Goal: Task Accomplishment & Management: Manage account settings

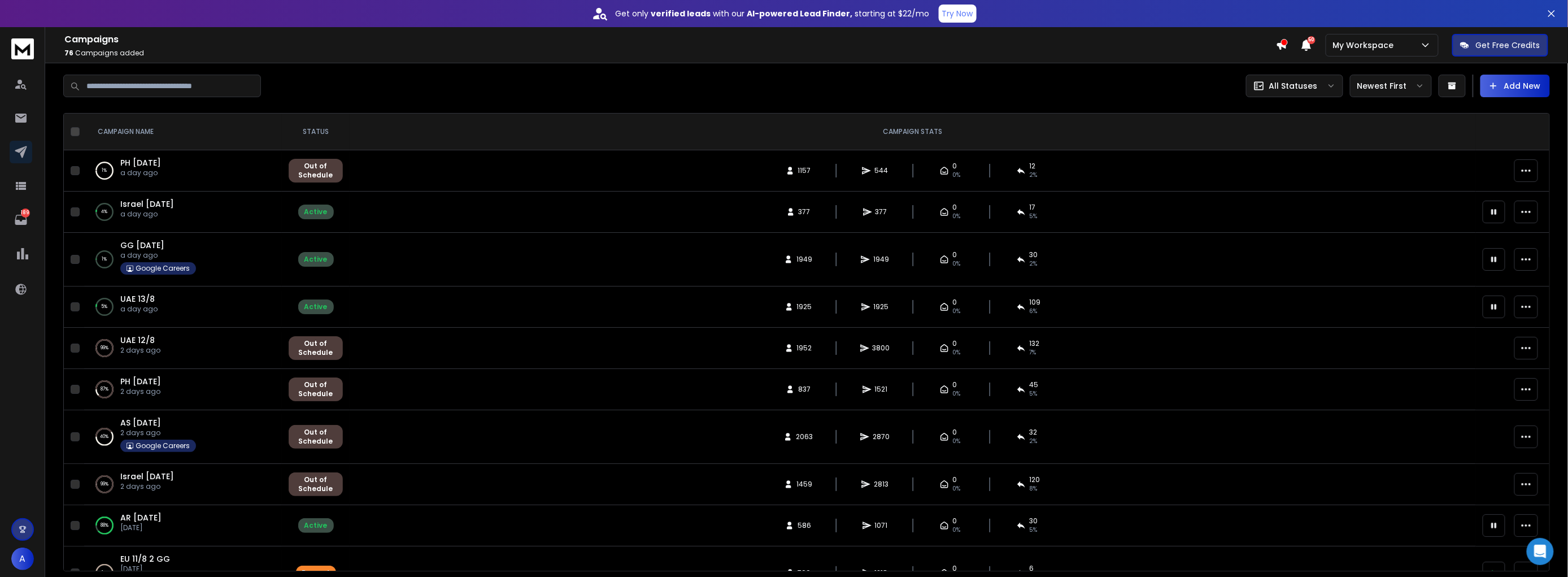
click at [873, 67] on div "Campaigns 76 Campaigns Added All Statuses Newest First Add New CAMPAIGN NAME ST…" at bounding box center [807, 323] width 1523 height 519
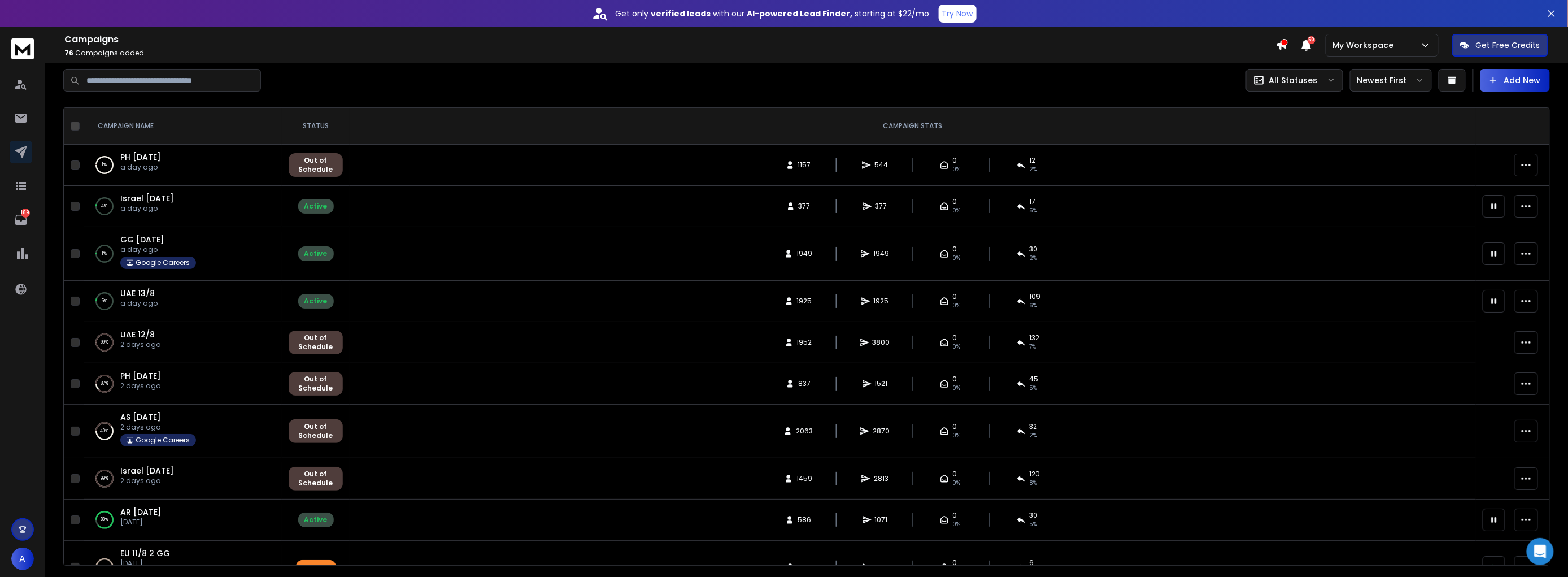
click at [539, 161] on div "1157 544 0 0% 12 2 %" at bounding box center [913, 165] width 1113 height 18
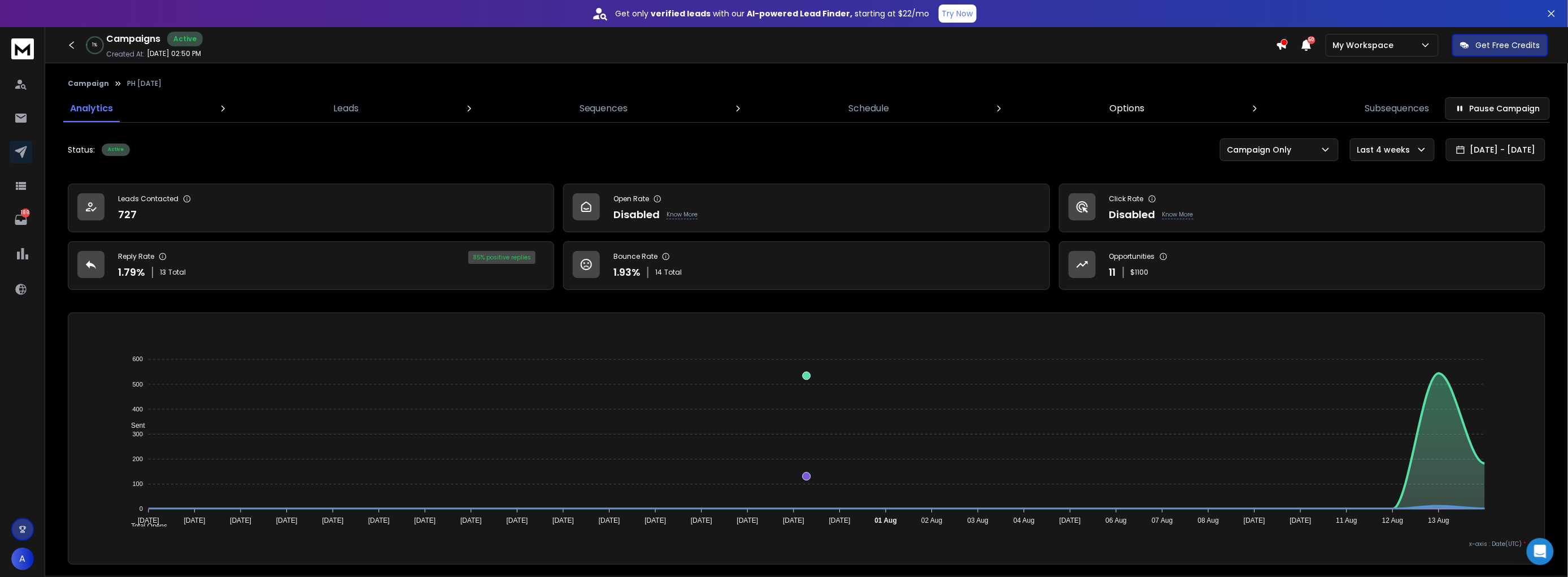
click at [1150, 117] on link "Options" at bounding box center [1127, 109] width 48 height 27
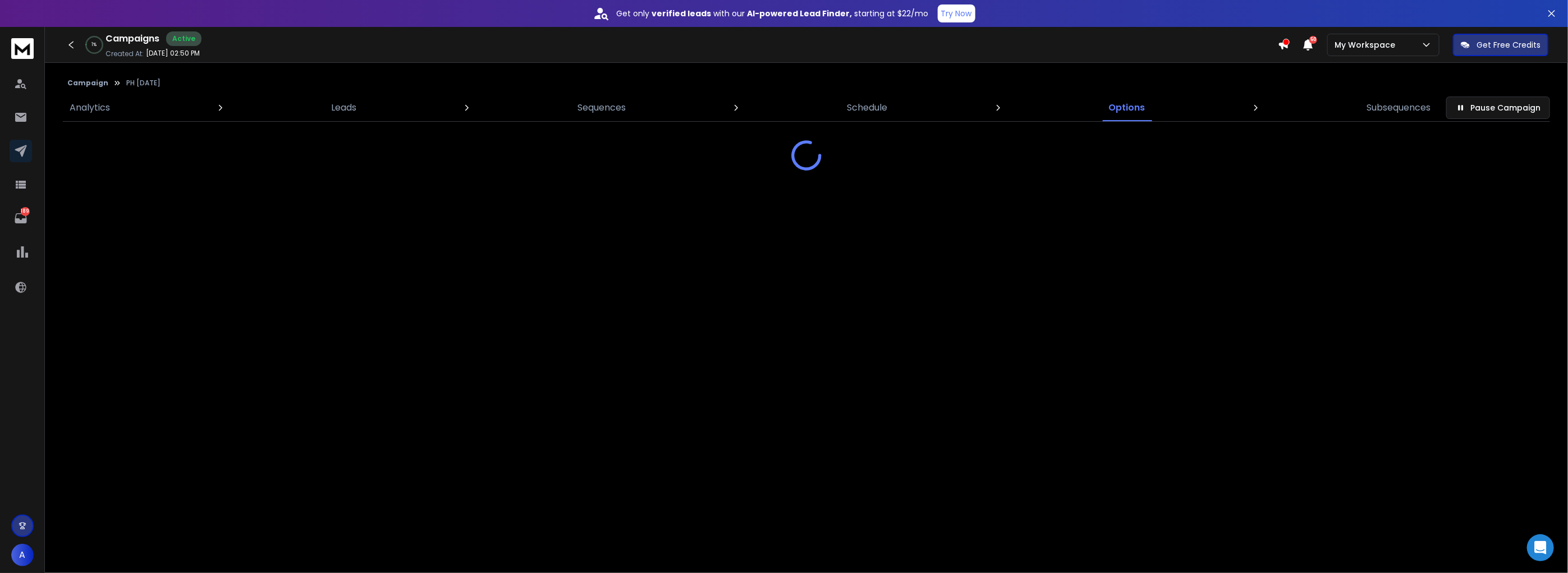
select select "*"
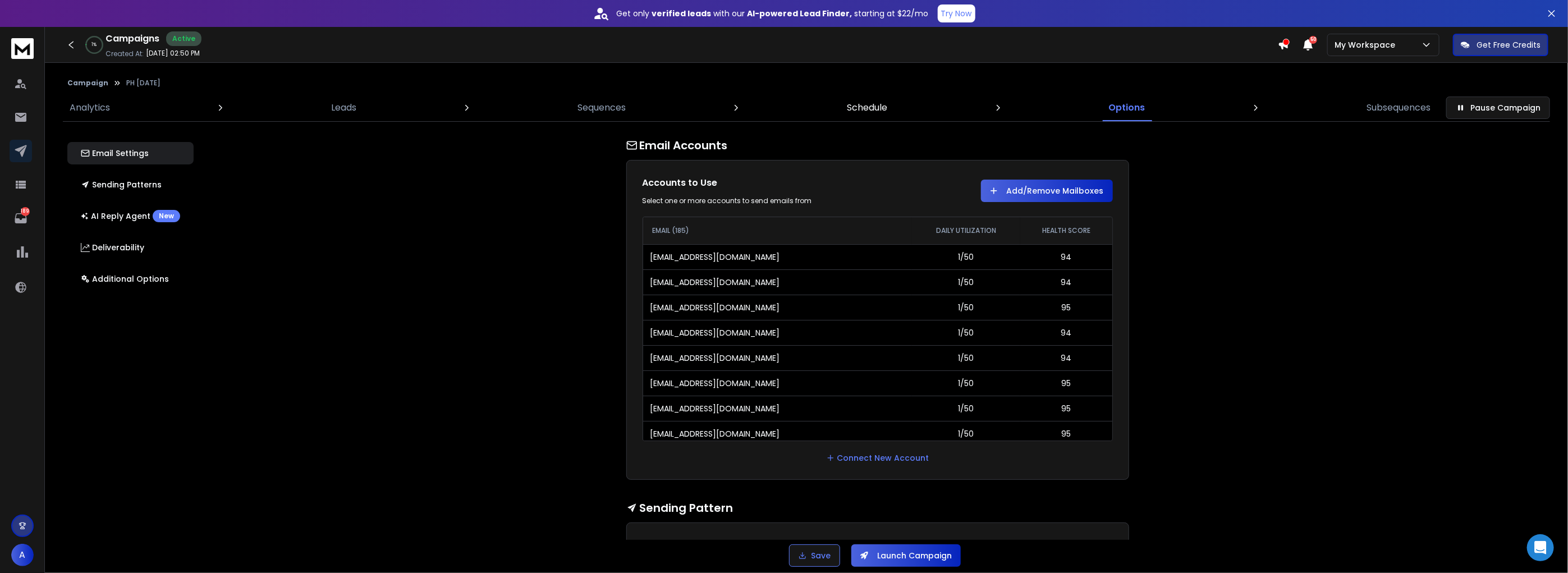
click at [867, 109] on p "Schedule" at bounding box center [867, 108] width 40 height 13
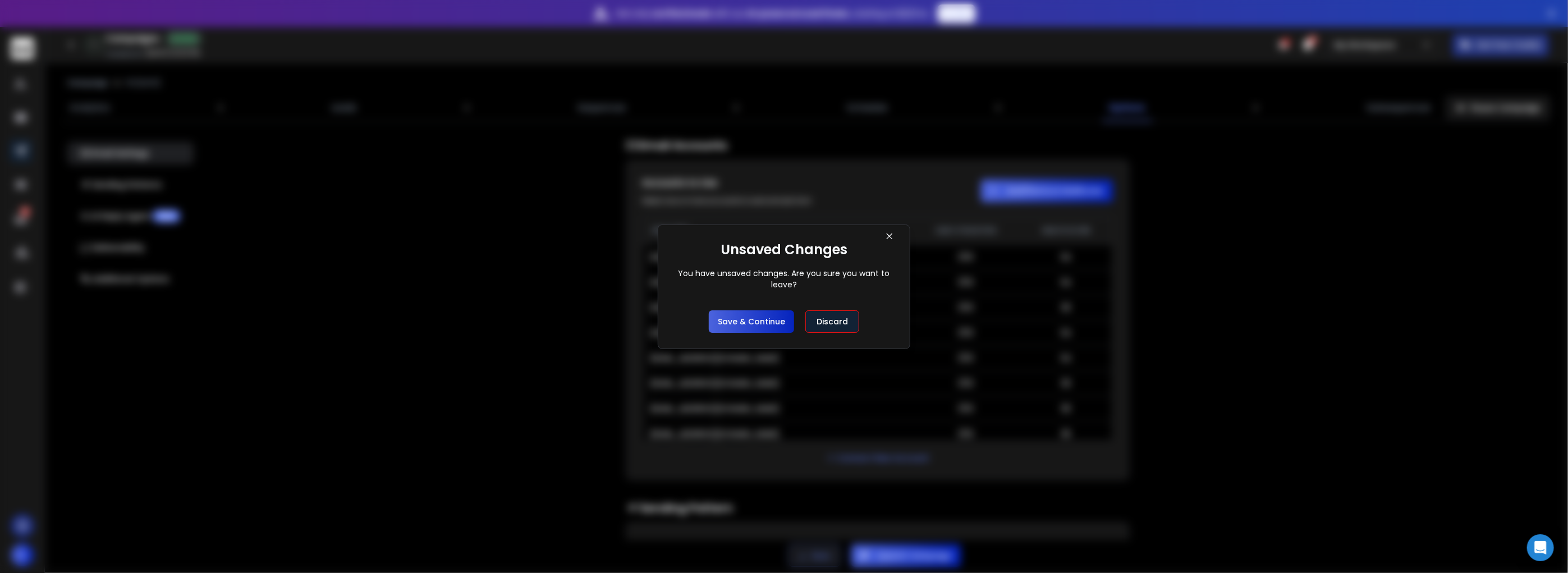
click at [849, 322] on button "Discard" at bounding box center [832, 322] width 54 height 23
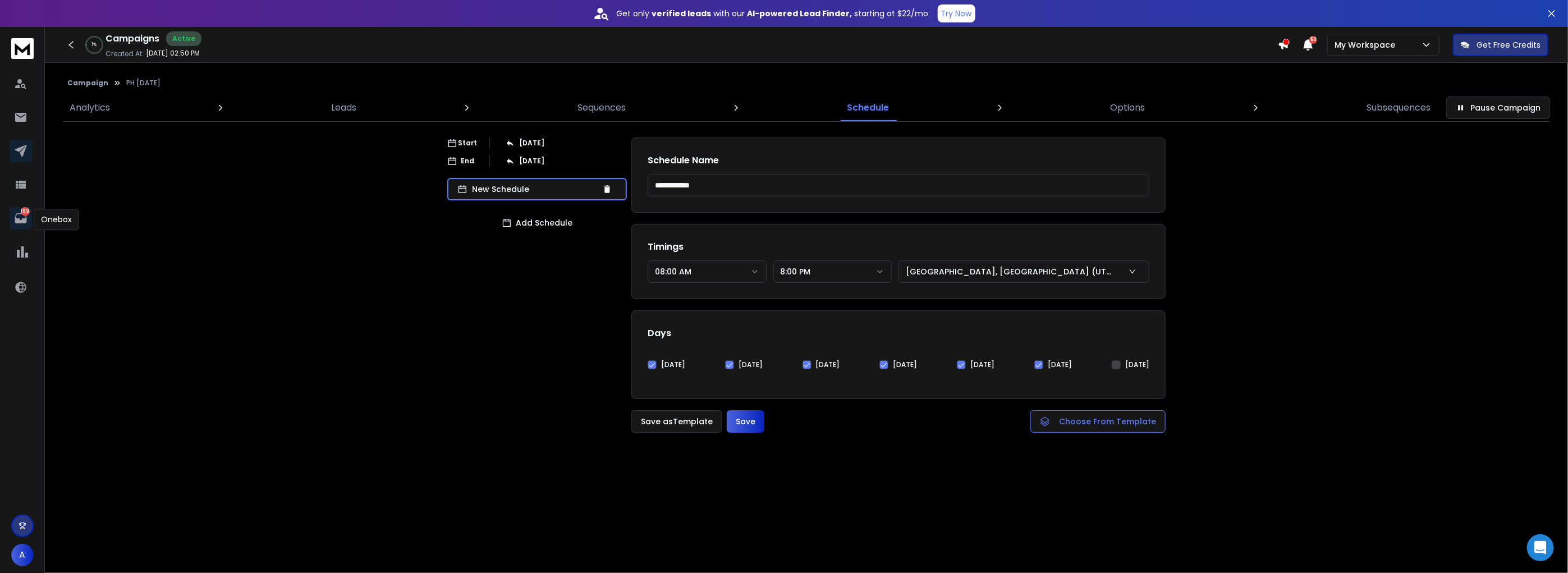
click at [20, 219] on icon at bounding box center [21, 219] width 13 height 13
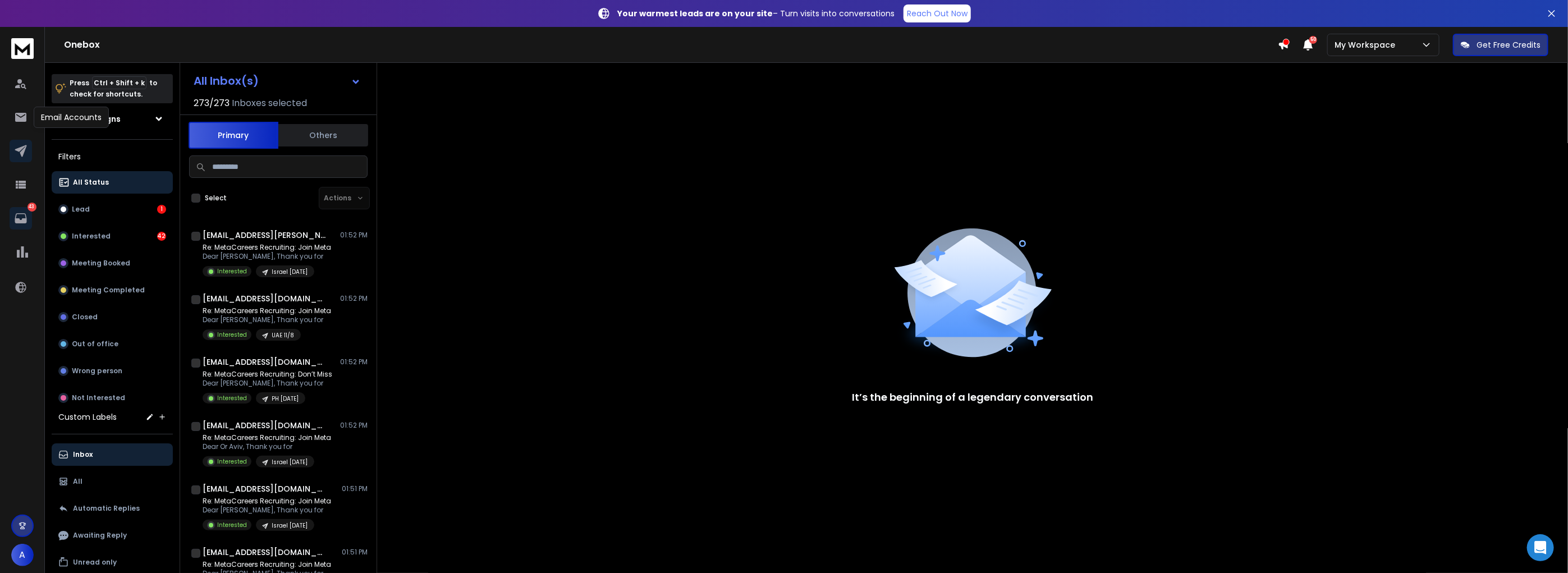
click at [18, 147] on icon at bounding box center [21, 151] width 13 height 13
